Goal: Task Accomplishment & Management: Manage account settings

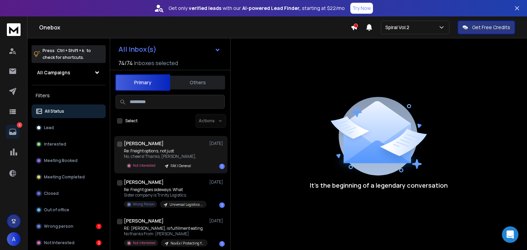
click at [168, 151] on p "Re: Freight options, not just" at bounding box center [160, 151] width 72 height 5
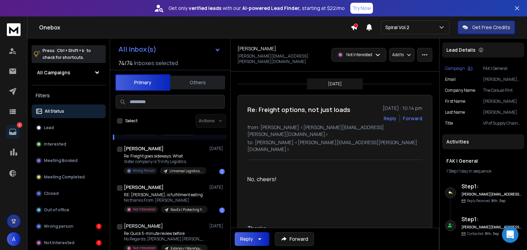
scroll to position [38, 0]
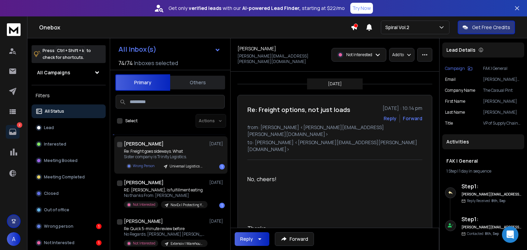
click at [192, 152] on p "Re: Freight goes sideways. What" at bounding box center [165, 151] width 82 height 5
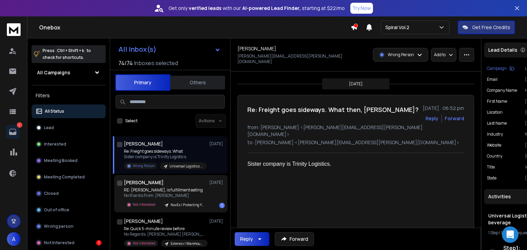
click at [187, 179] on div "Adam Brown 08 Sep RE: Adam, is fulfillment eating No thanks From: Kelsey Hensle…" at bounding box center [170, 193] width 113 height 37
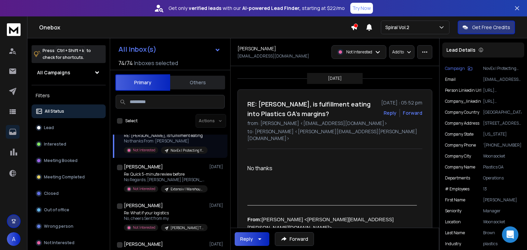
scroll to position [87, 0]
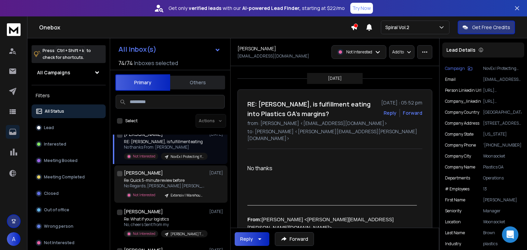
click at [188, 170] on div "Andrew Rotondi 05 Sep" at bounding box center [174, 173] width 101 height 7
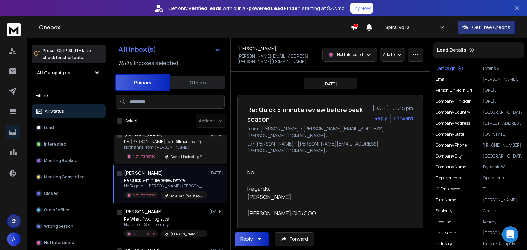
click at [172, 141] on p "RE: Adam, is fulfillment eating" at bounding box center [165, 141] width 82 height 5
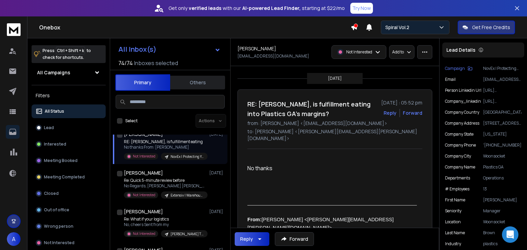
click at [410, 32] on button "Spiral Vol.2" at bounding box center [415, 28] width 69 height 14
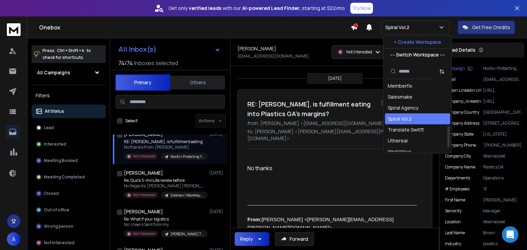
scroll to position [137, 0]
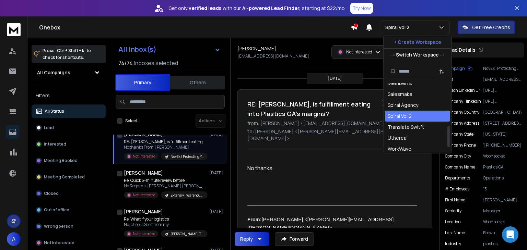
drag, startPoint x: 449, startPoint y: 89, endPoint x: 439, endPoint y: 132, distance: 43.5
click at [447, 132] on div at bounding box center [448, 136] width 2 height 21
click at [415, 101] on div "Spiral Agency" at bounding box center [417, 105] width 65 height 11
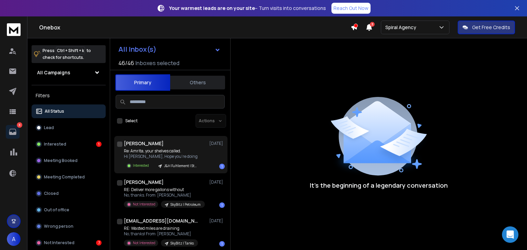
click at [198, 153] on p "Re: Amrita, your shelves called." at bounding box center [162, 151] width 77 height 5
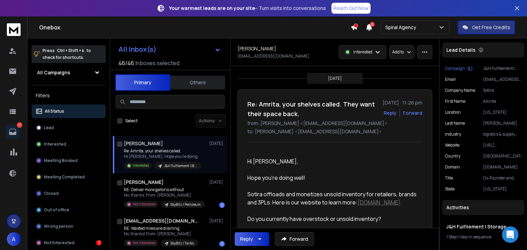
click at [363, 194] on div "Hi [PERSON_NAME], Hope you’re doing well! Sotira offloads and monetizes unsold …" at bounding box center [331, 181] width 169 height 49
click at [370, 52] on p "Interested" at bounding box center [362, 51] width 19 height 5
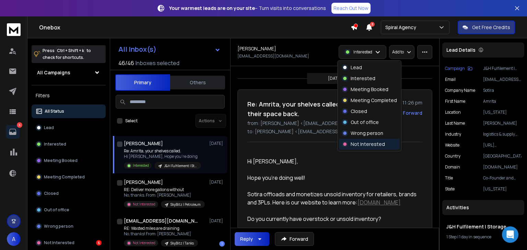
click at [371, 143] on p "Not Interested" at bounding box center [368, 144] width 34 height 7
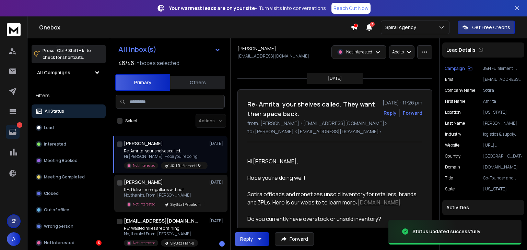
click at [180, 185] on div "Troy Moore 08 Sep" at bounding box center [174, 182] width 101 height 7
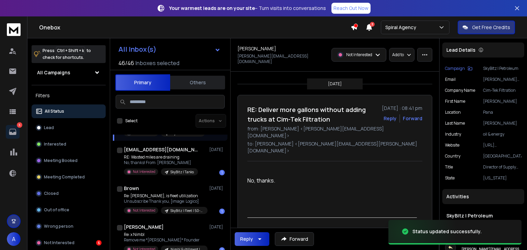
scroll to position [72, 0]
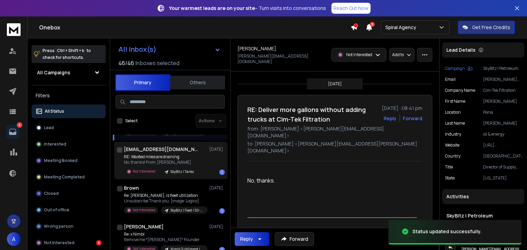
click at [186, 154] on p "RE: Wasted miles are draining" at bounding box center [161, 156] width 74 height 5
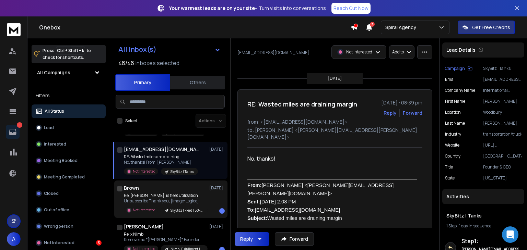
click at [180, 186] on div "Brown 08 Sep" at bounding box center [174, 188] width 101 height 7
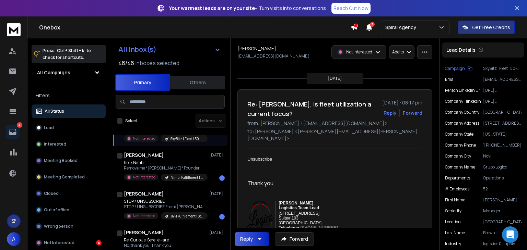
scroll to position [150, 0]
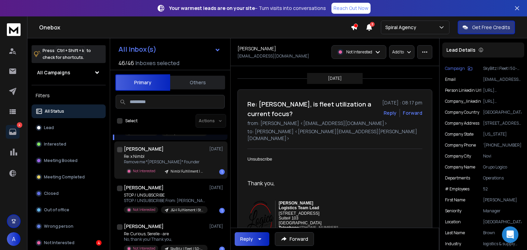
click at [171, 163] on p "Remove me *Alondra Carbajal* Founder" at bounding box center [165, 162] width 82 height 5
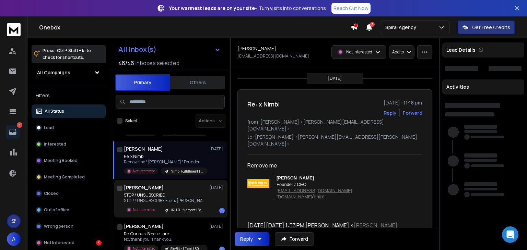
click at [181, 196] on p "STOP / UNSUBSCRIBE" at bounding box center [165, 195] width 82 height 5
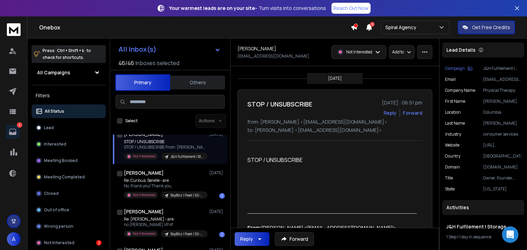
scroll to position [215, 0]
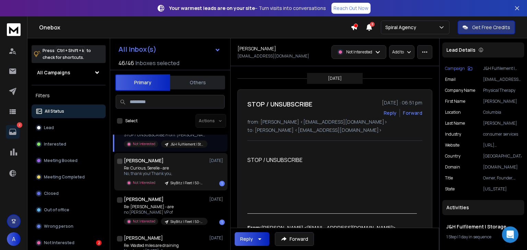
click at [194, 171] on p "No, thank you! Thank you," at bounding box center [165, 173] width 82 height 5
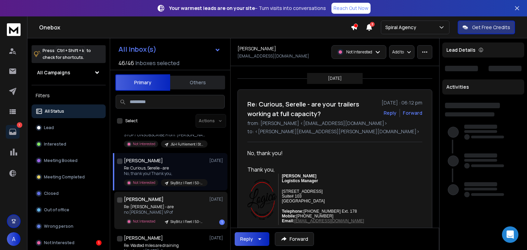
click at [185, 199] on div "Scott Attwood 05 Sep" at bounding box center [174, 199] width 101 height 7
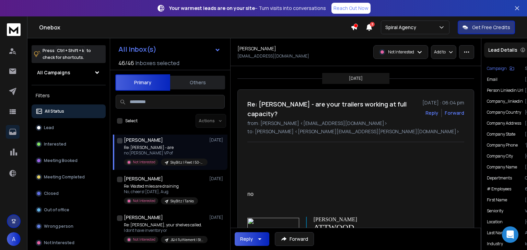
scroll to position [272, 0]
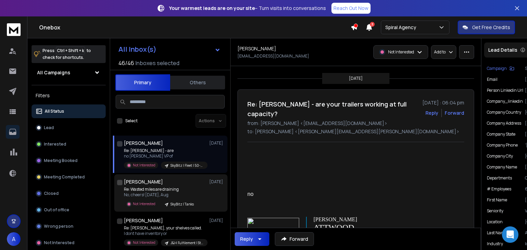
click at [192, 183] on div "Ross Peterson 04 Sep" at bounding box center [174, 182] width 101 height 7
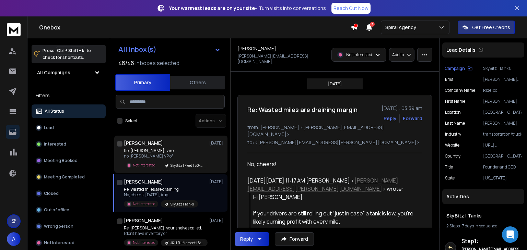
click at [196, 143] on div "Scott Attwood 05 Sep" at bounding box center [174, 143] width 101 height 7
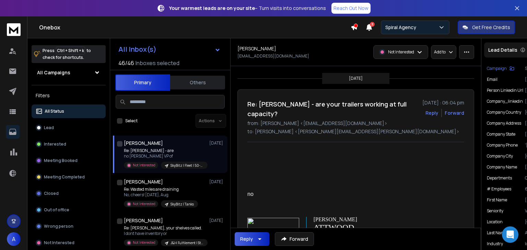
click at [425, 30] on div "Spiral Agency" at bounding box center [415, 27] width 60 height 7
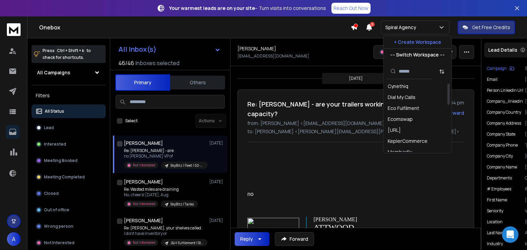
scroll to position [151, 0]
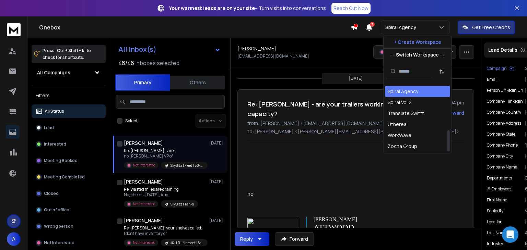
drag, startPoint x: 449, startPoint y: 95, endPoint x: 442, endPoint y: 149, distance: 54.4
click at [447, 149] on div at bounding box center [448, 140] width 2 height 21
click at [414, 133] on div "WorkWave" at bounding box center [417, 135] width 65 height 11
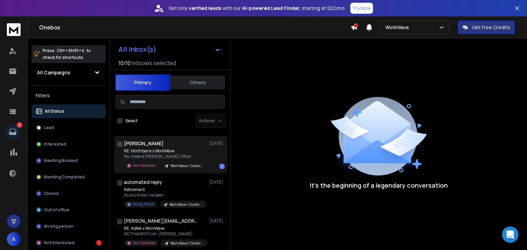
click at [185, 151] on p "RE: Northbank x WorkWave" at bounding box center [165, 151] width 82 height 5
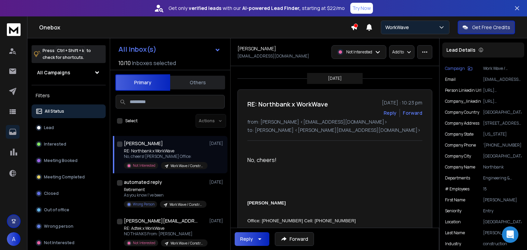
click at [413, 31] on button "WorkWave" at bounding box center [415, 28] width 69 height 14
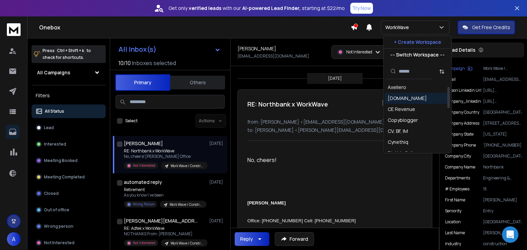
scroll to position [14, 0]
drag, startPoint x: 448, startPoint y: 93, endPoint x: 447, endPoint y: 97, distance: 4.6
click at [447, 97] on div at bounding box center [448, 97] width 2 height 21
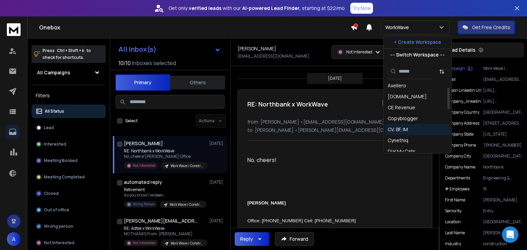
click at [404, 126] on div "CV, BF, IM" at bounding box center [398, 129] width 20 height 7
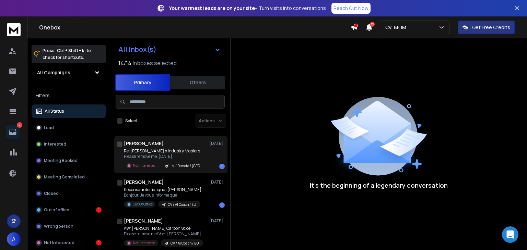
click at [178, 154] on p "Re: Christina x Industry Masters" at bounding box center [165, 151] width 82 height 5
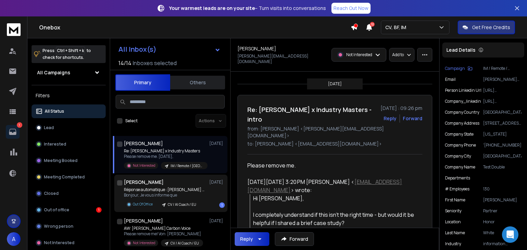
click at [186, 182] on div "Thiébaud Hélène 08 Sep" at bounding box center [174, 182] width 101 height 7
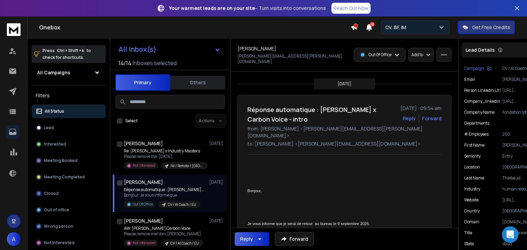
click at [403, 28] on p "CV, BF, IM" at bounding box center [397, 27] width 24 height 7
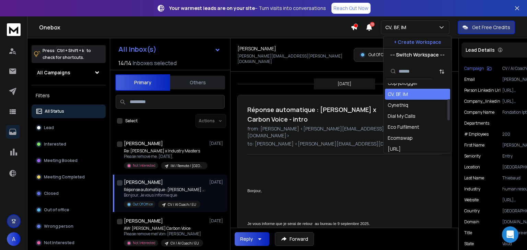
scroll to position [50, 0]
drag, startPoint x: 449, startPoint y: 97, endPoint x: 452, endPoint y: 113, distance: 15.7
click at [450, 113] on div at bounding box center [448, 109] width 2 height 21
click at [426, 100] on div "Cynethiq" at bounding box center [417, 104] width 65 height 11
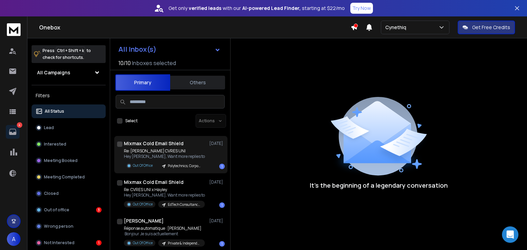
click at [194, 149] on p "Re: [PERSON_NAME] CVRES UNI" at bounding box center [164, 151] width 81 height 5
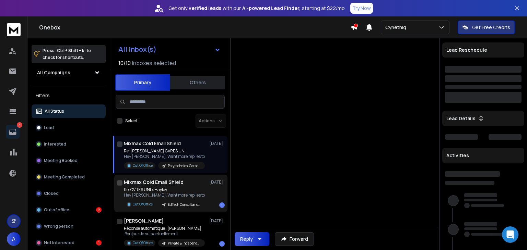
click at [183, 191] on p "Re: CVRES UNI x Hayley" at bounding box center [164, 189] width 81 height 5
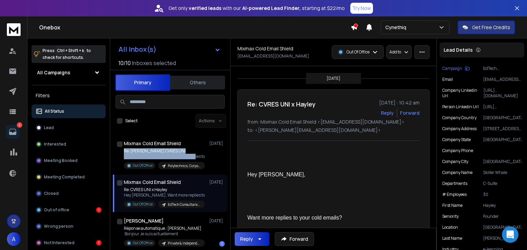
drag, startPoint x: 228, startPoint y: 145, endPoint x: 228, endPoint y: 156, distance: 11.7
click at [228, 156] on div "Mixmax Cold Email Shield [DATE] Re: [PERSON_NAME] x CVRES UNI Hey [PERSON_NAME]…" at bounding box center [170, 227] width 120 height 185
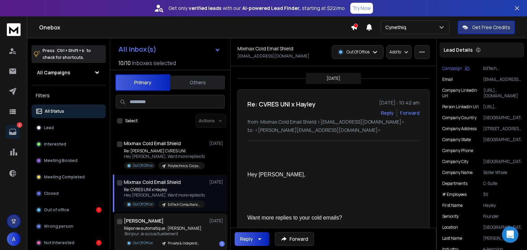
click at [199, 227] on p "Réponse automatique : [PERSON_NAME]" at bounding box center [164, 228] width 81 height 5
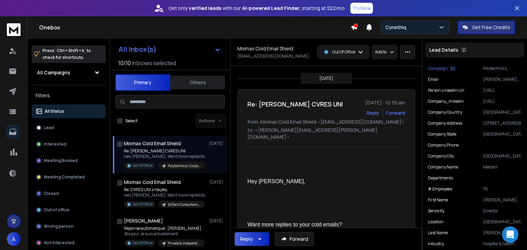
click at [415, 25] on div "Cynethiq" at bounding box center [415, 27] width 60 height 7
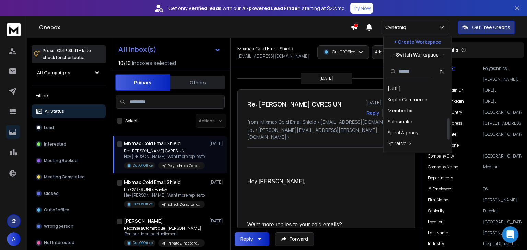
scroll to position [114, 0]
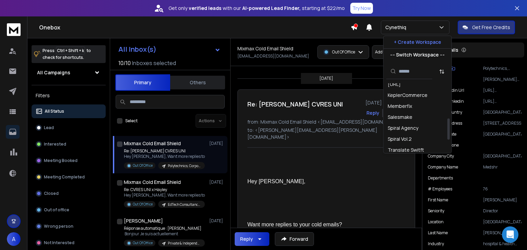
drag, startPoint x: 449, startPoint y: 96, endPoint x: 438, endPoint y: 132, distance: 36.9
click at [447, 132] on div at bounding box center [448, 129] width 2 height 21
click at [415, 118] on div "Salesmake" at bounding box center [417, 117] width 65 height 11
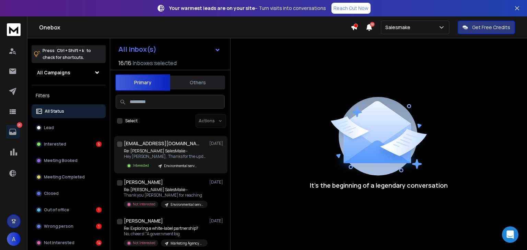
click at [198, 147] on div "[EMAIL_ADDRESS][DOMAIN_NAME] [DATE] Re: [PERSON_NAME] SalesMake - Hey [PERSON_N…" at bounding box center [174, 154] width 101 height 29
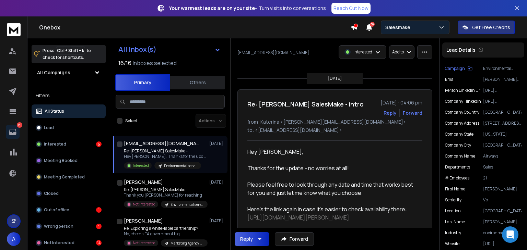
click at [434, 25] on div "Salesmake" at bounding box center [415, 27] width 60 height 7
